Goal: Task Accomplishment & Management: Complete application form

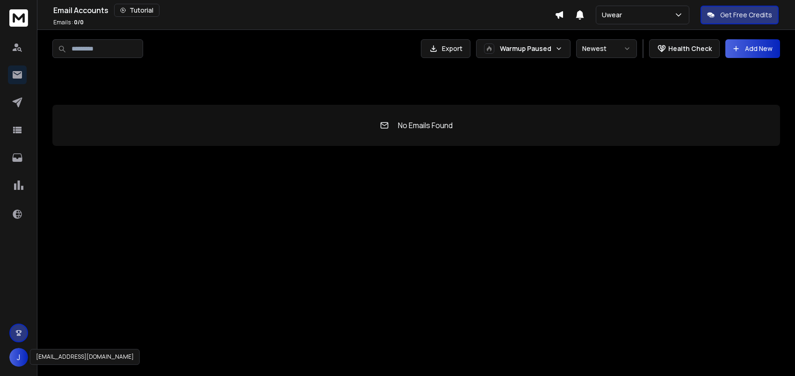
click at [19, 360] on span "J" at bounding box center [18, 357] width 19 height 19
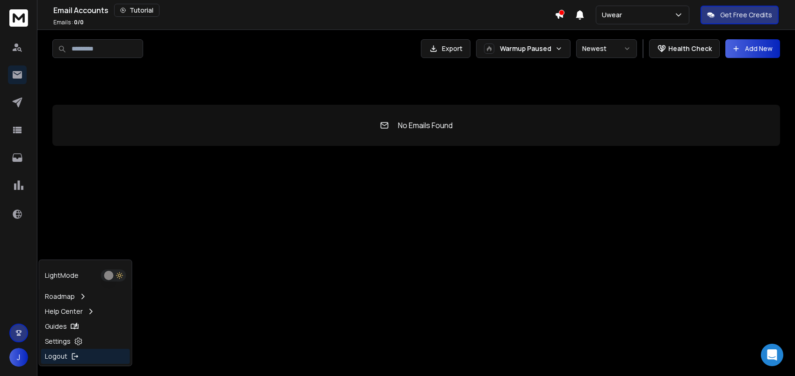
click at [48, 352] on p "Logout" at bounding box center [56, 356] width 22 height 9
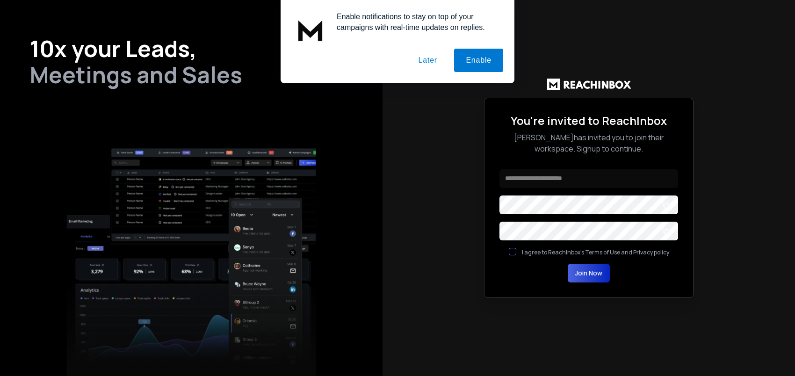
click at [517, 253] on button "I agree to ReachInbox's Terms of Use and Privacy policy" at bounding box center [512, 251] width 7 height 7
click at [670, 206] on icon at bounding box center [666, 205] width 8 height 6
click at [593, 273] on button "Join Now" at bounding box center [589, 273] width 42 height 19
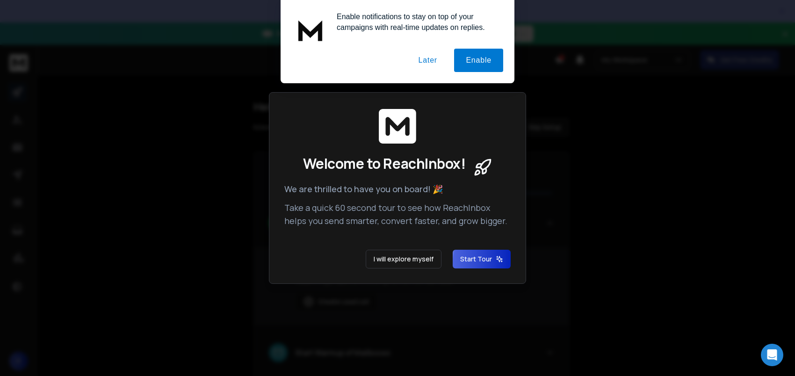
click at [648, 187] on div at bounding box center [397, 188] width 795 height 376
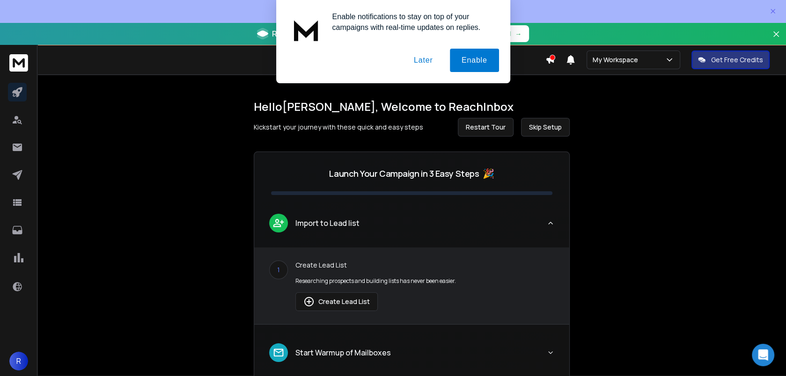
click at [422, 63] on button "Later" at bounding box center [423, 60] width 42 height 23
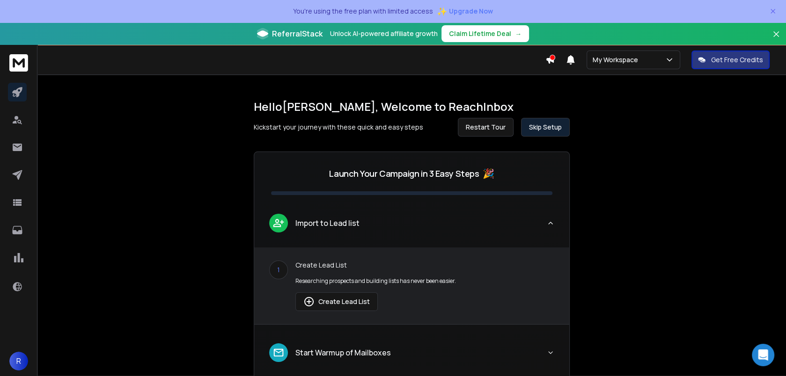
click at [546, 128] on span "Skip Setup" at bounding box center [545, 127] width 33 height 9
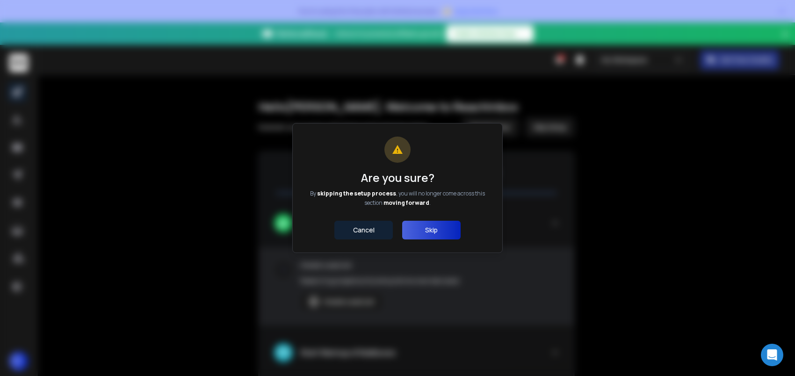
click at [426, 231] on button "Skip" at bounding box center [431, 230] width 58 height 19
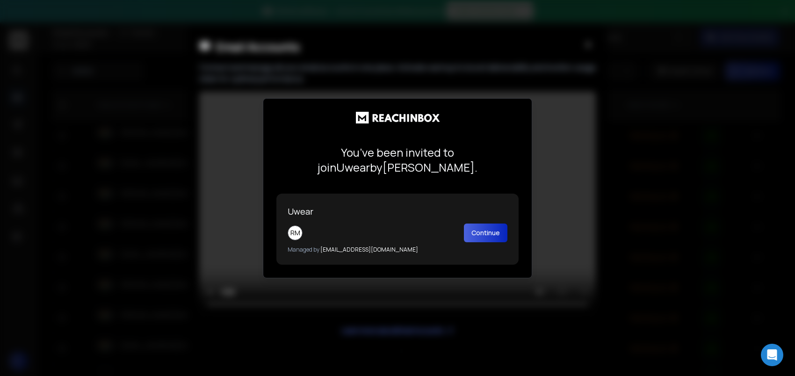
click at [488, 234] on button "Continue" at bounding box center [486, 233] width 44 height 19
